Goal: Task Accomplishment & Management: Manage account settings

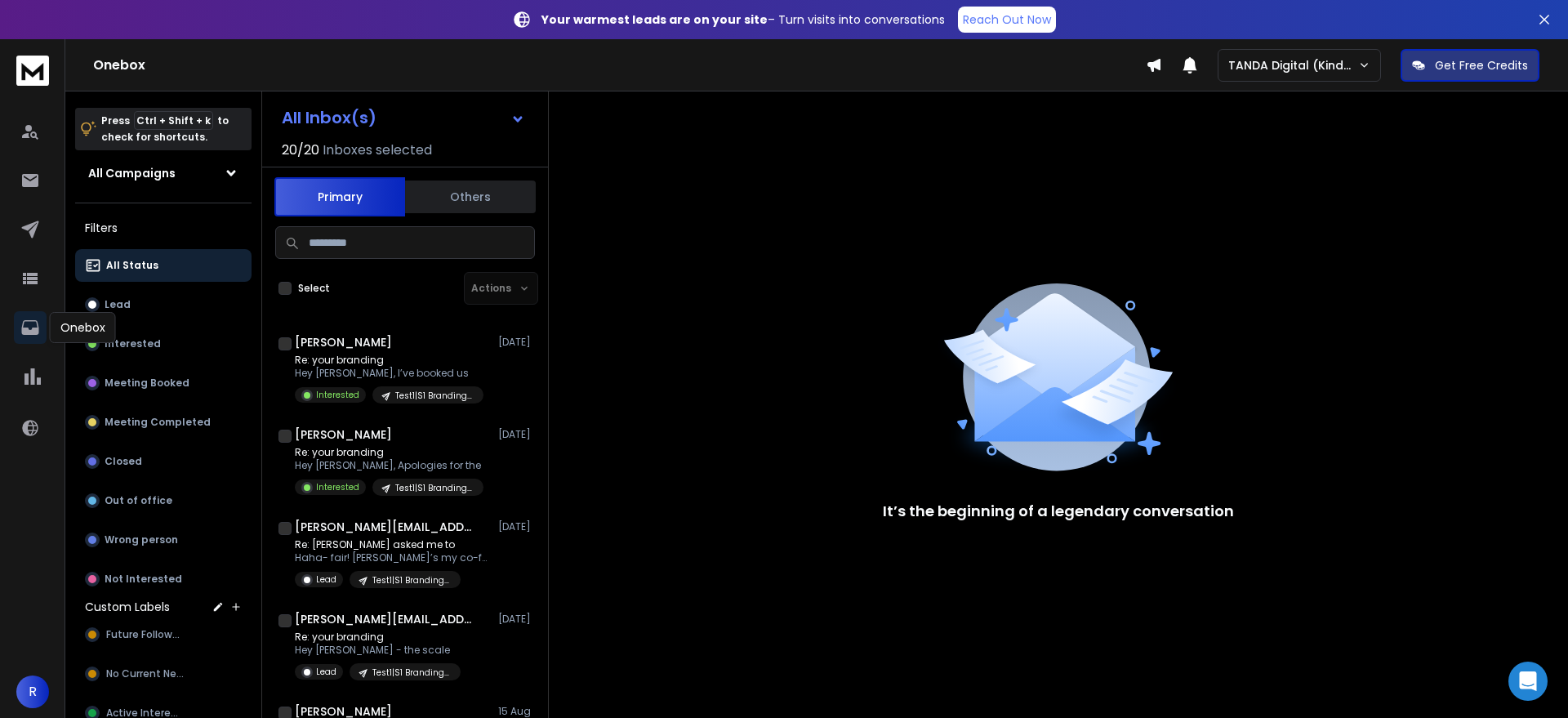
drag, startPoint x: 29, startPoint y: 316, endPoint x: 31, endPoint y: 298, distance: 18.1
click at [29, 317] on link at bounding box center [30, 327] width 32 height 32
click at [34, 275] on icon at bounding box center [30, 278] width 15 height 11
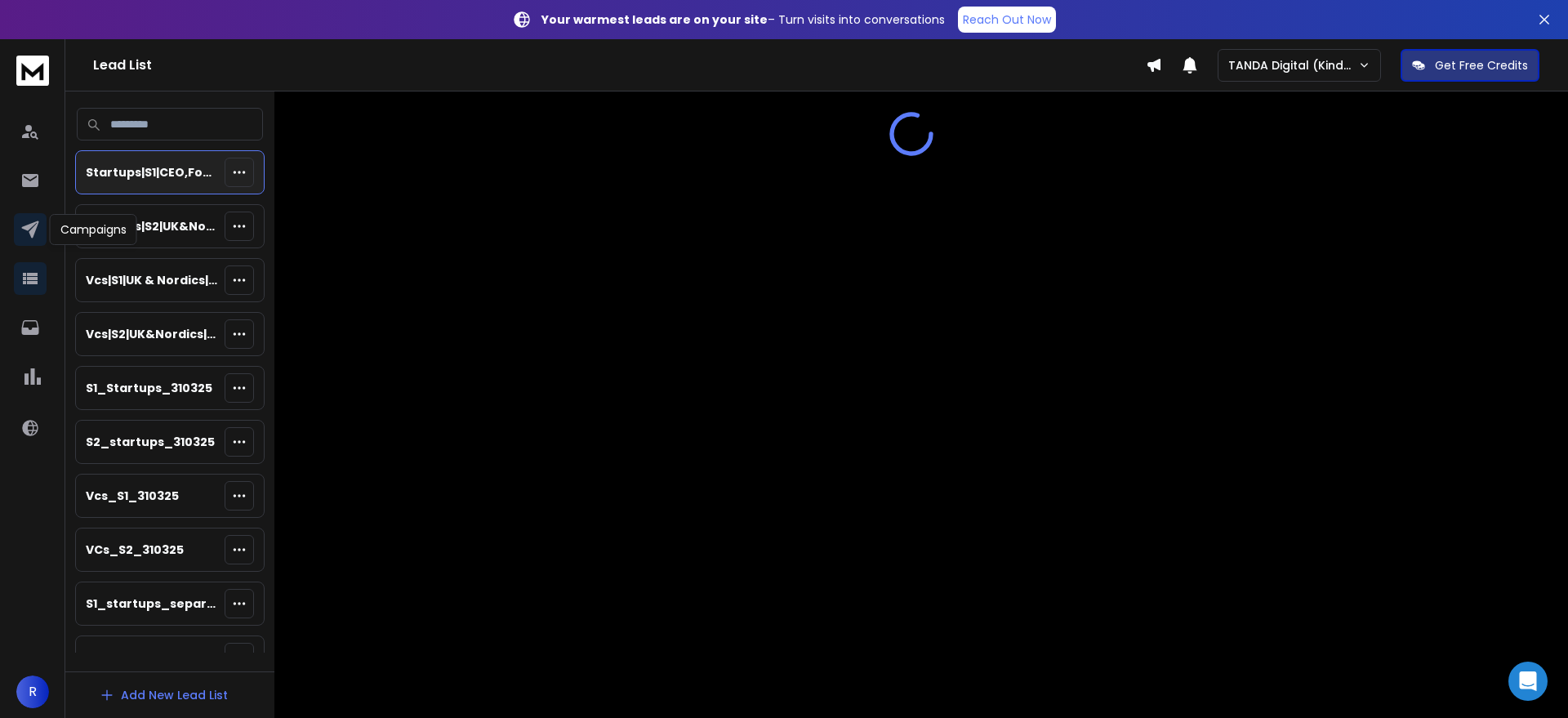
click at [31, 230] on icon at bounding box center [30, 229] width 18 height 18
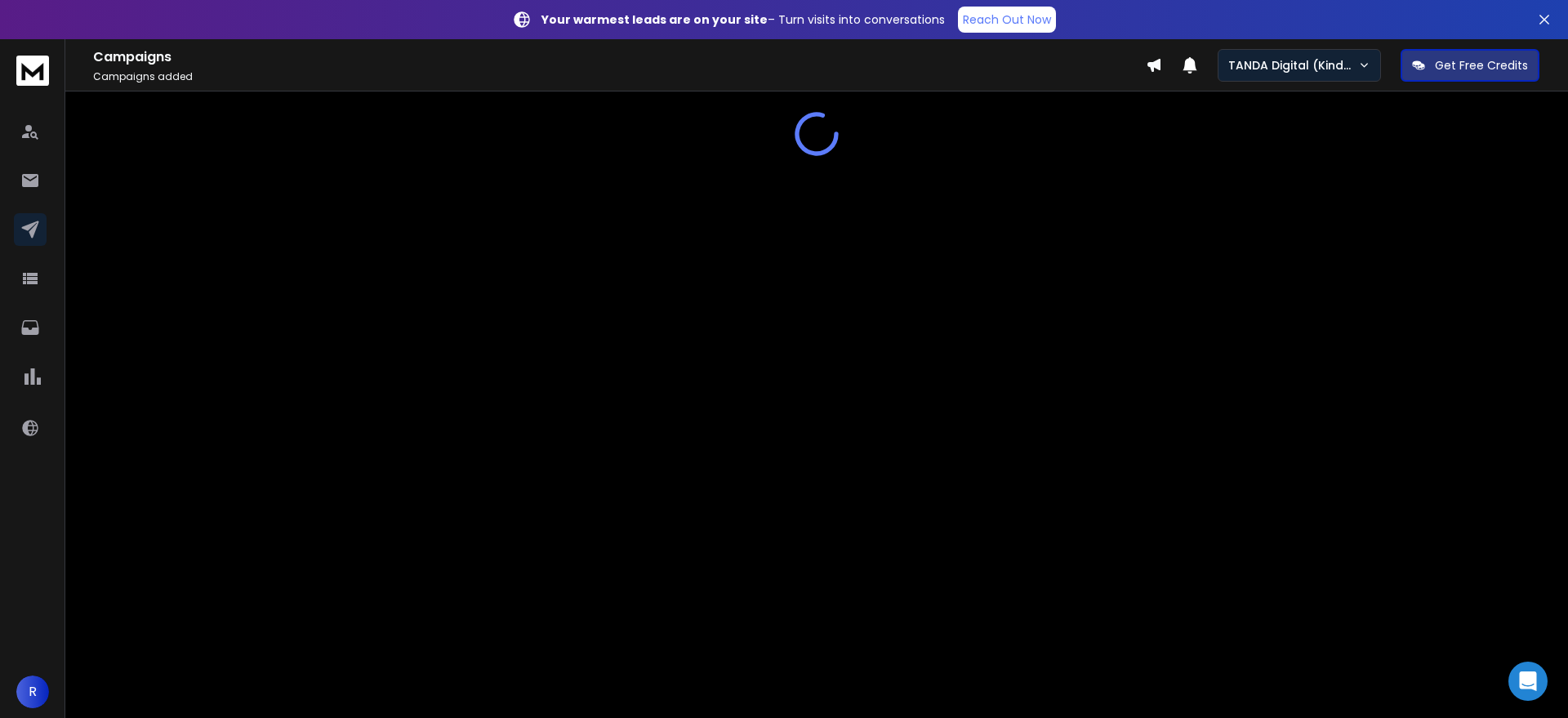
click at [1320, 66] on p "TANDA Digital (Kind Studio)" at bounding box center [1293, 65] width 130 height 17
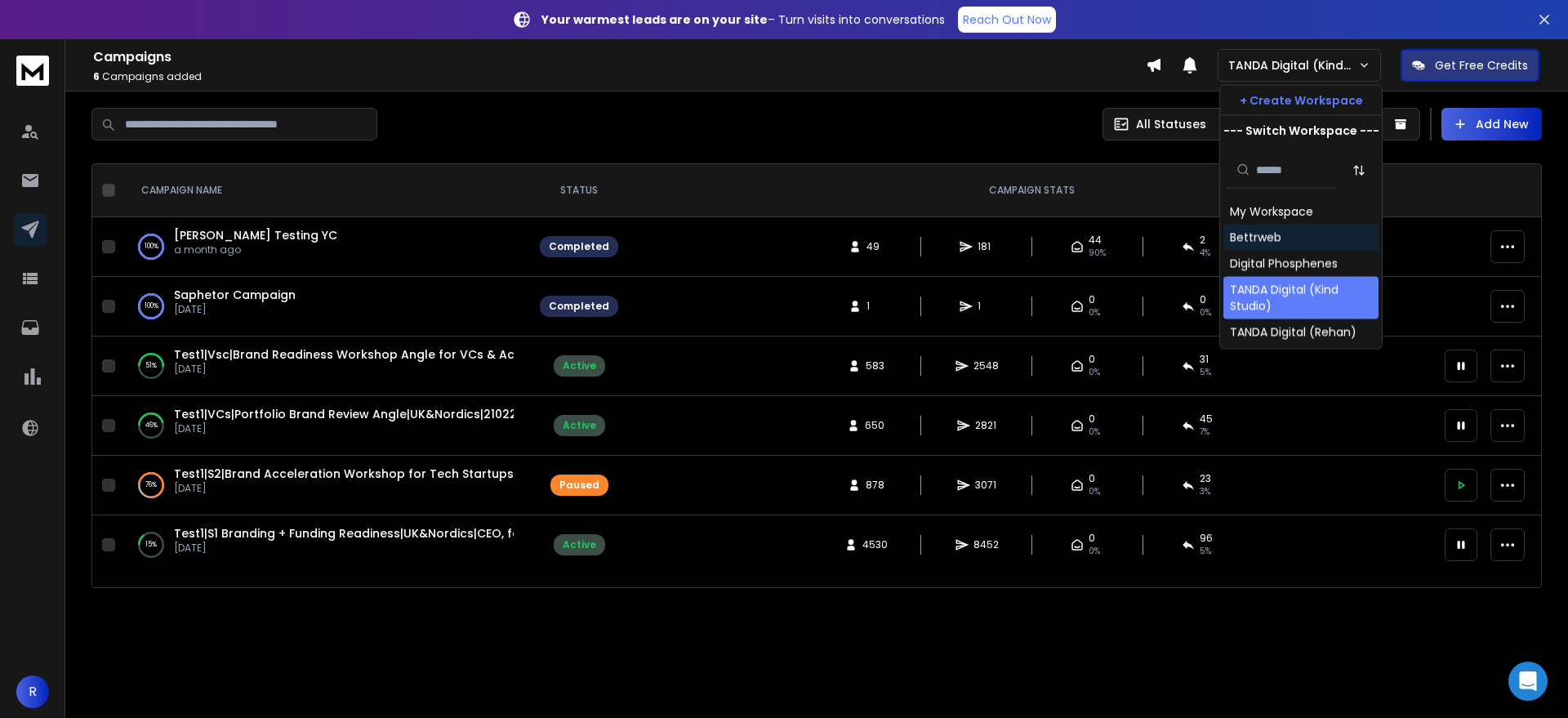
click at [1308, 241] on div "Bettrweb" at bounding box center [1300, 238] width 155 height 26
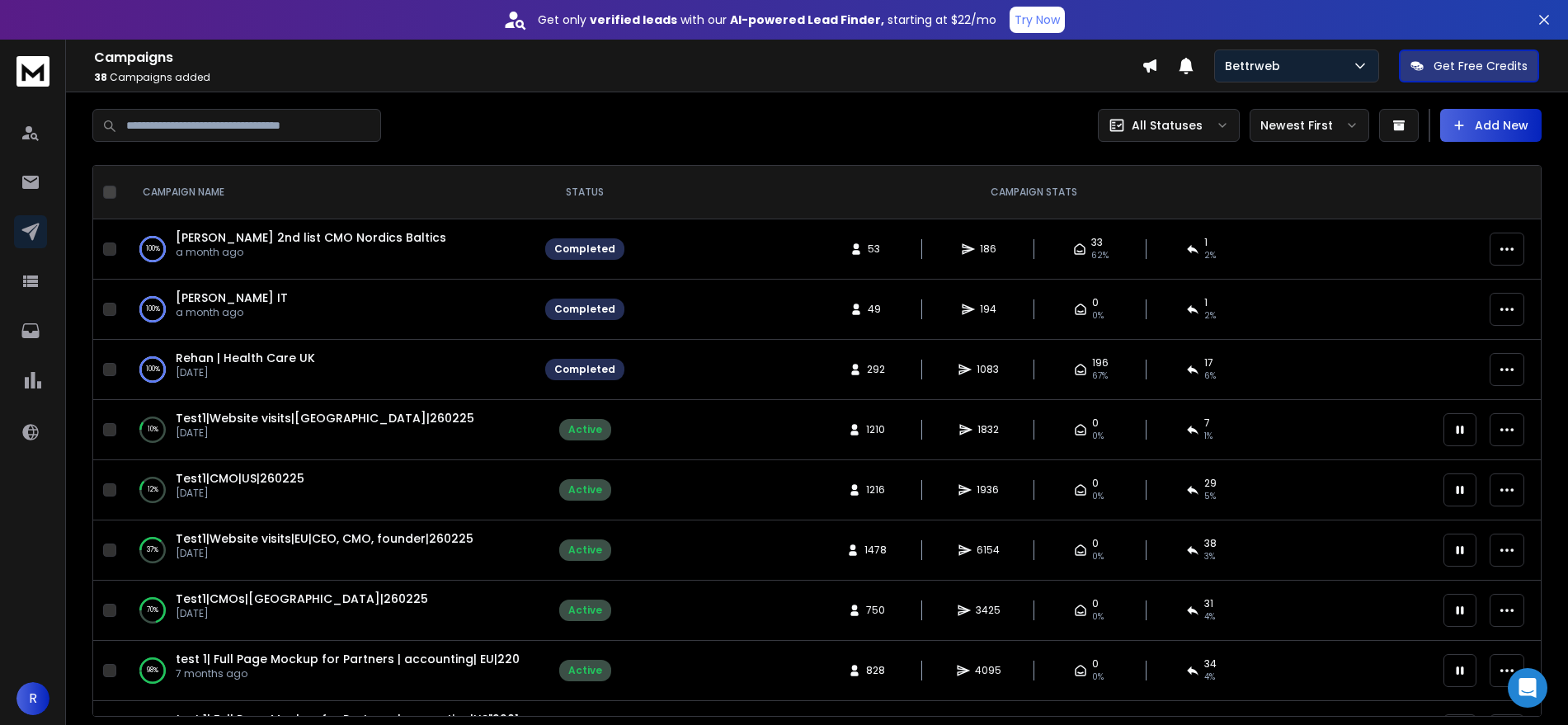
click at [1304, 58] on div "Bettrweb" at bounding box center [1297, 66] width 144 height 17
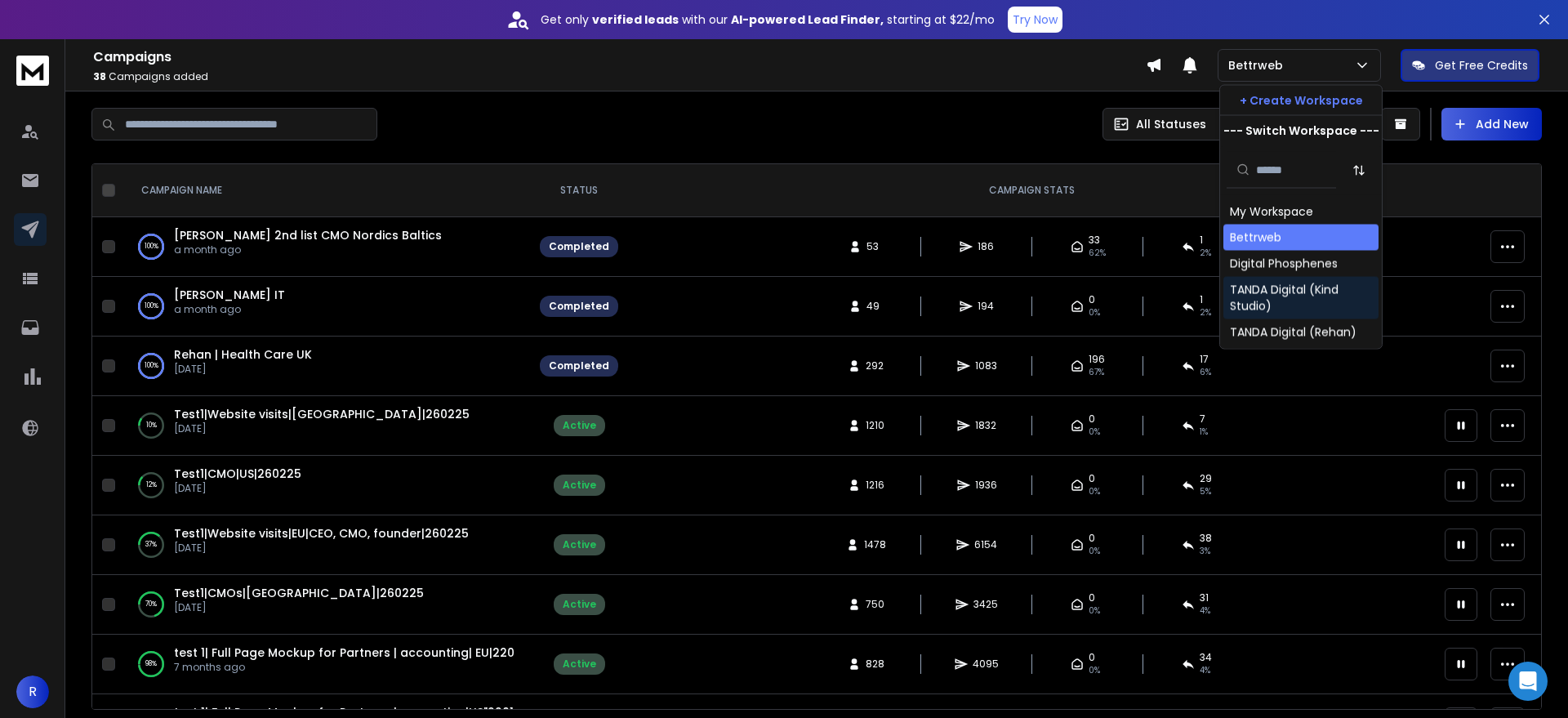
click at [1290, 289] on div "TANDA Digital (Kind Studio)" at bounding box center [1301, 298] width 142 height 32
